Goal: Navigation & Orientation: Find specific page/section

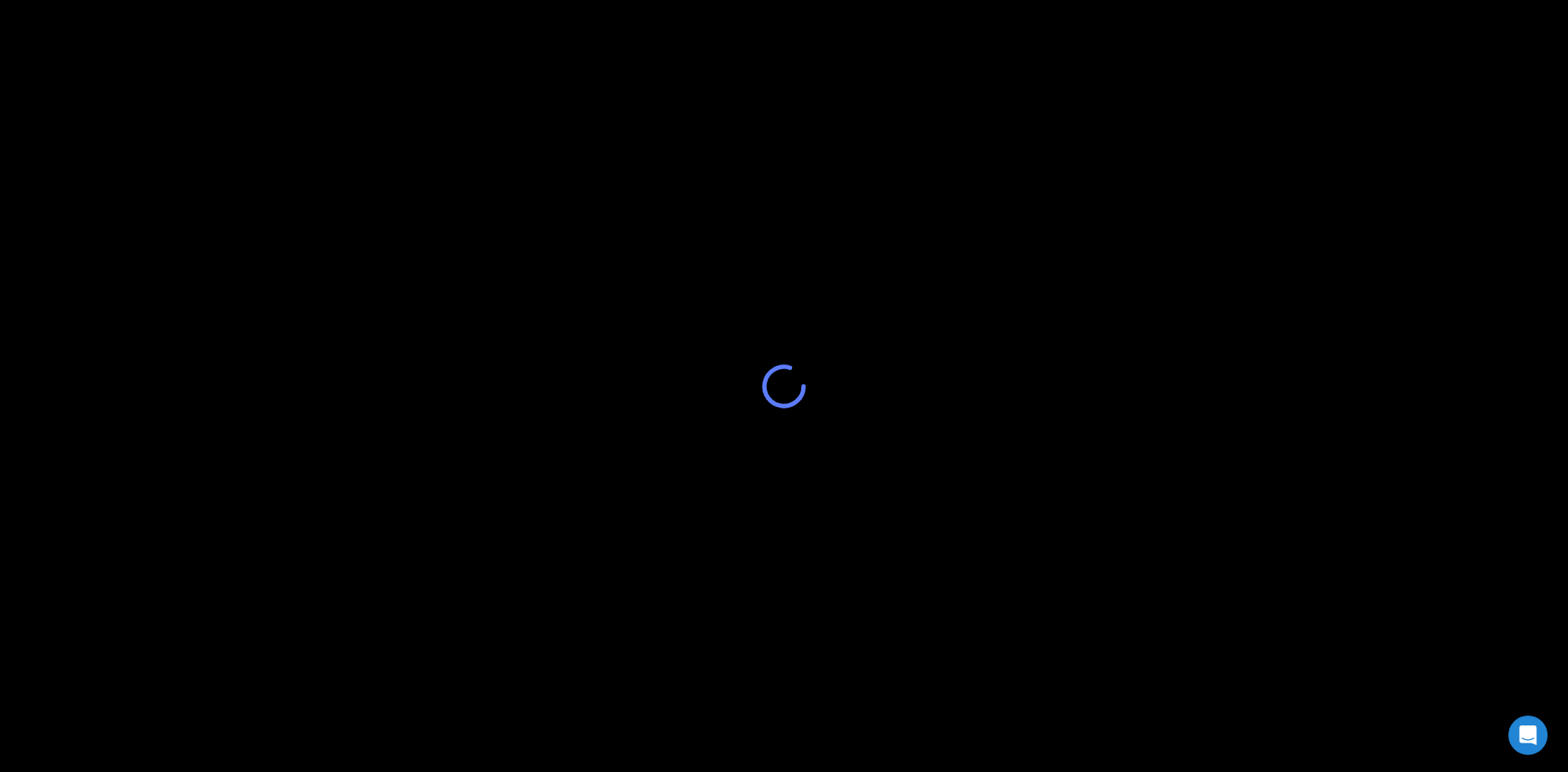
click at [0, 411] on div at bounding box center [784, 386] width 1568 height 772
